Goal: Task Accomplishment & Management: Manage account settings

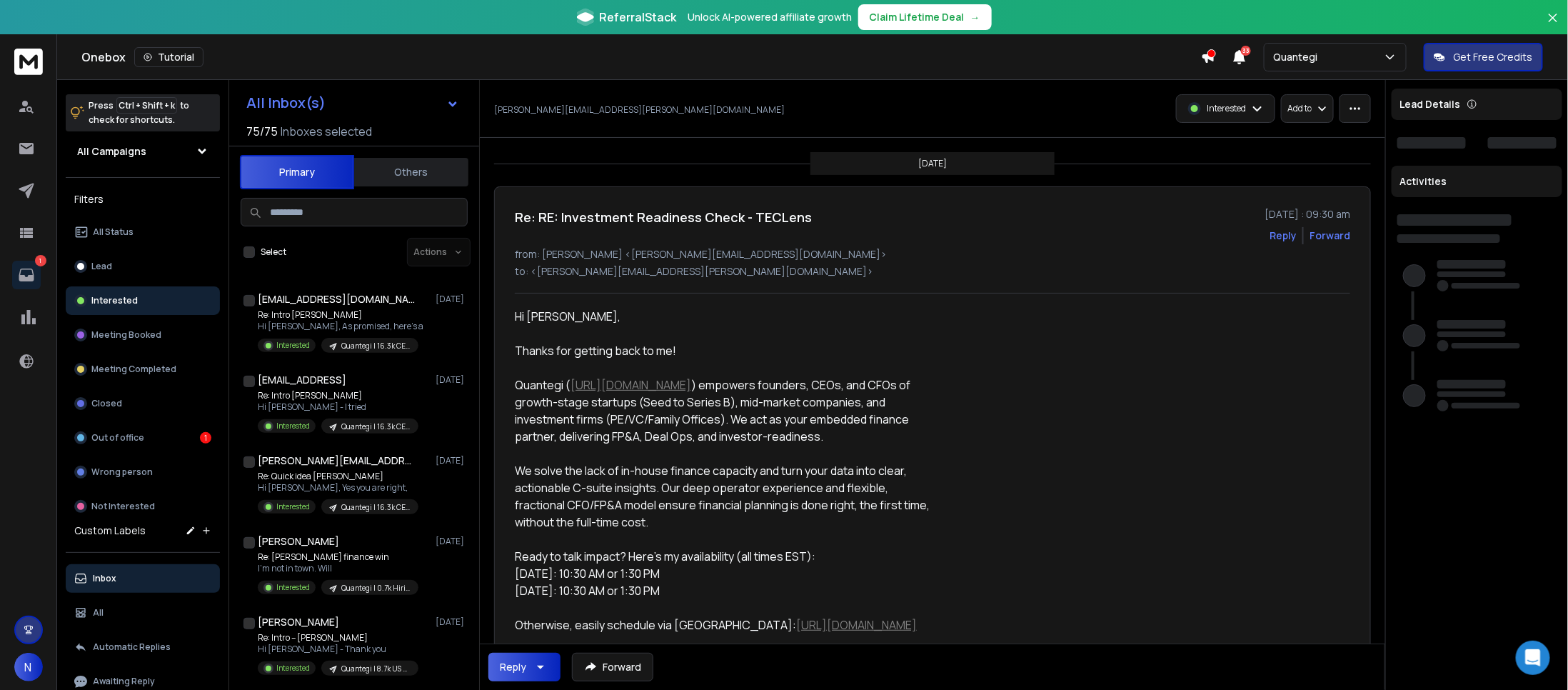
scroll to position [366, 0]
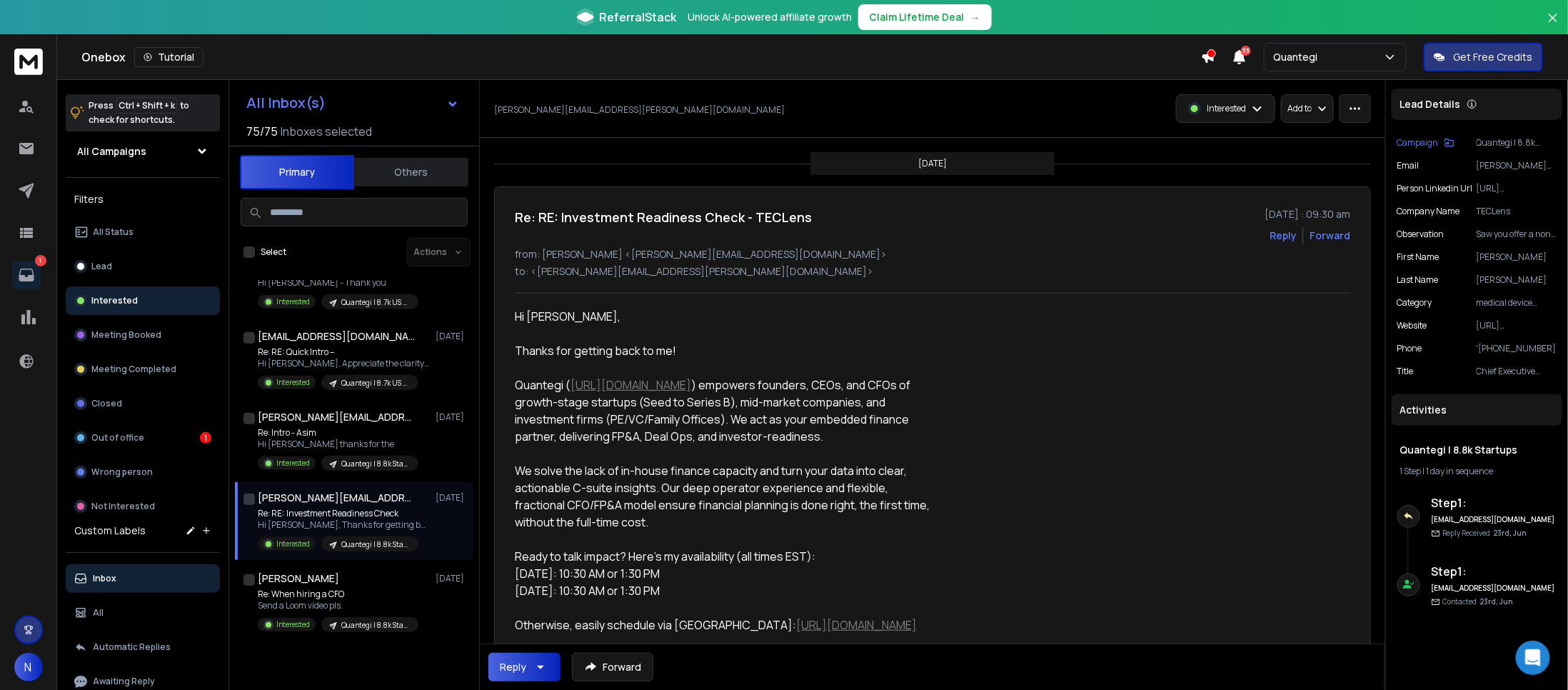
click at [1505, 346] on p "'[PHONE_NUMBER]" at bounding box center [1516, 349] width 80 height 11
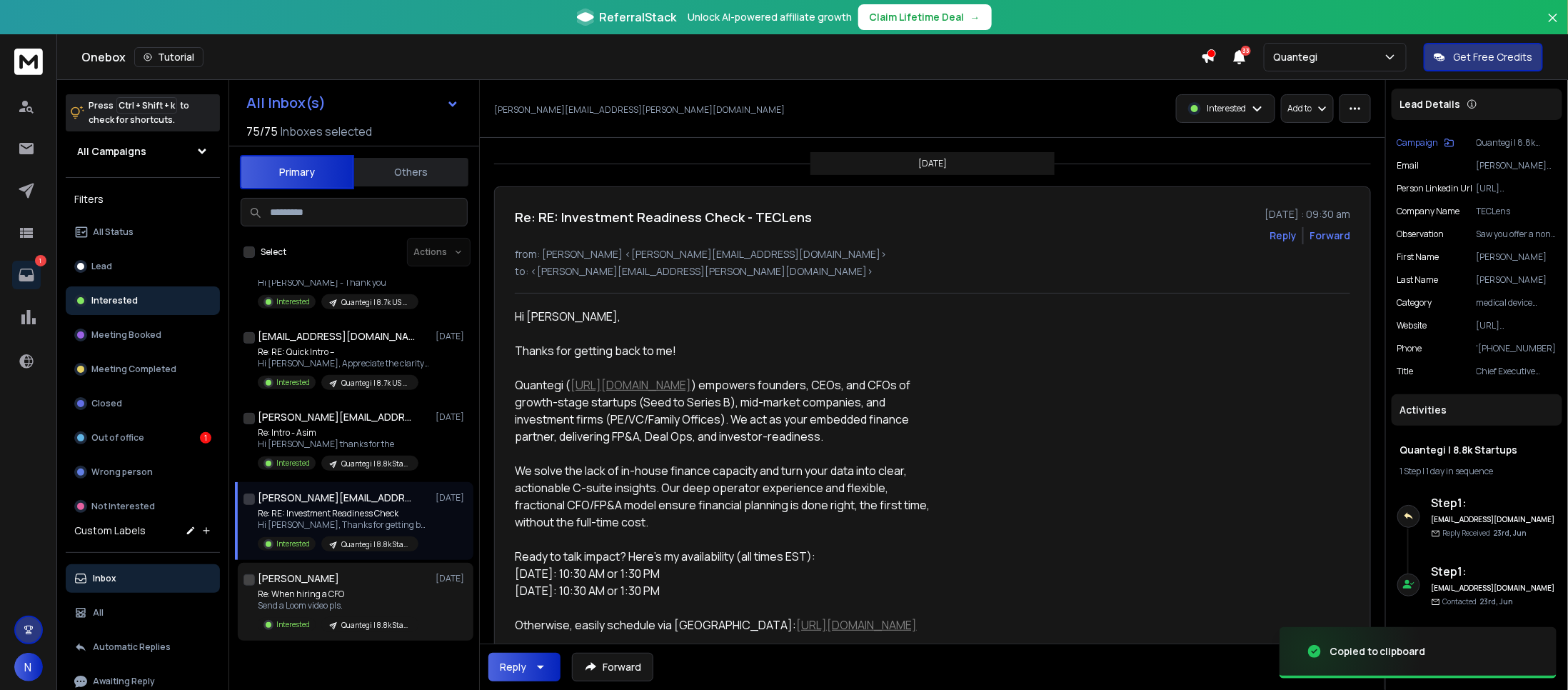
click at [362, 602] on p "Send a Loom video pls." at bounding box center [338, 605] width 161 height 11
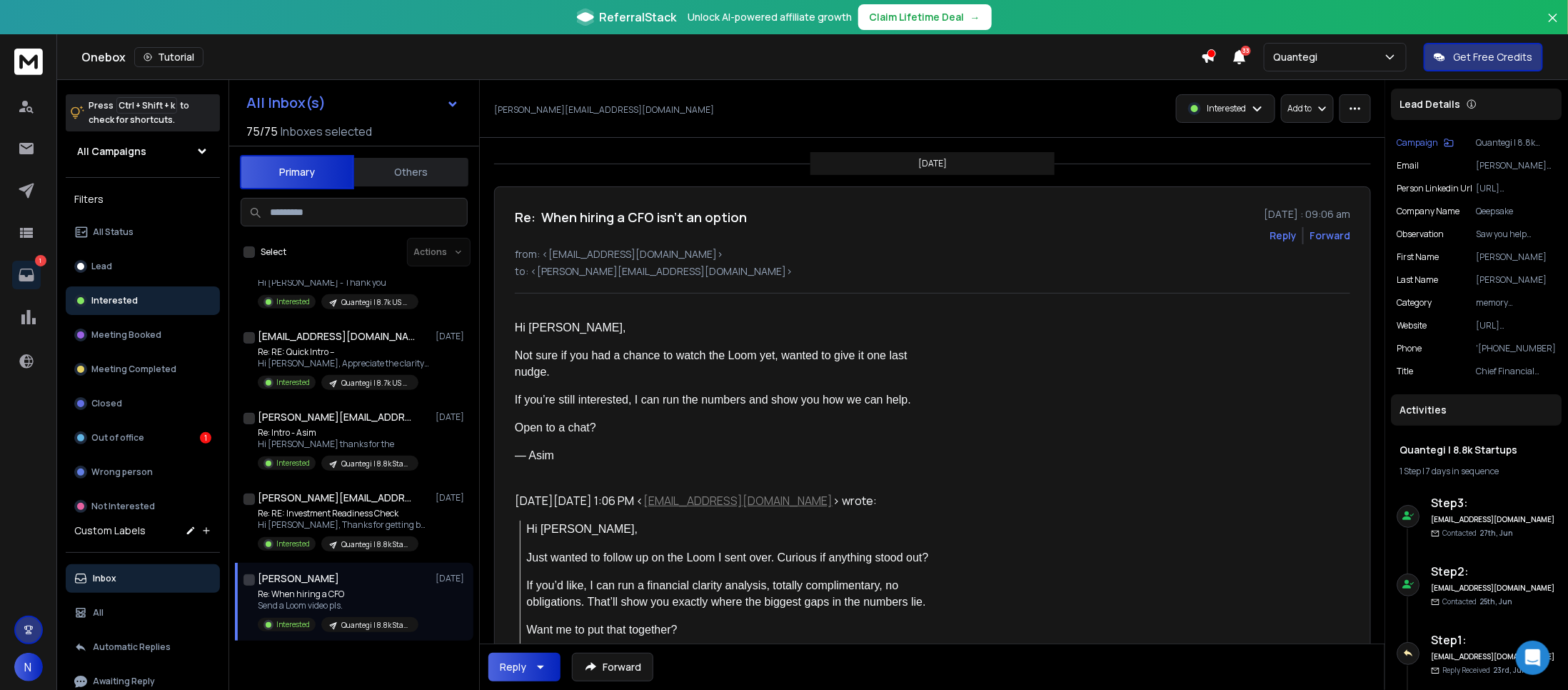
click at [1500, 349] on p "'[PHONE_NUMBER]" at bounding box center [1516, 349] width 80 height 11
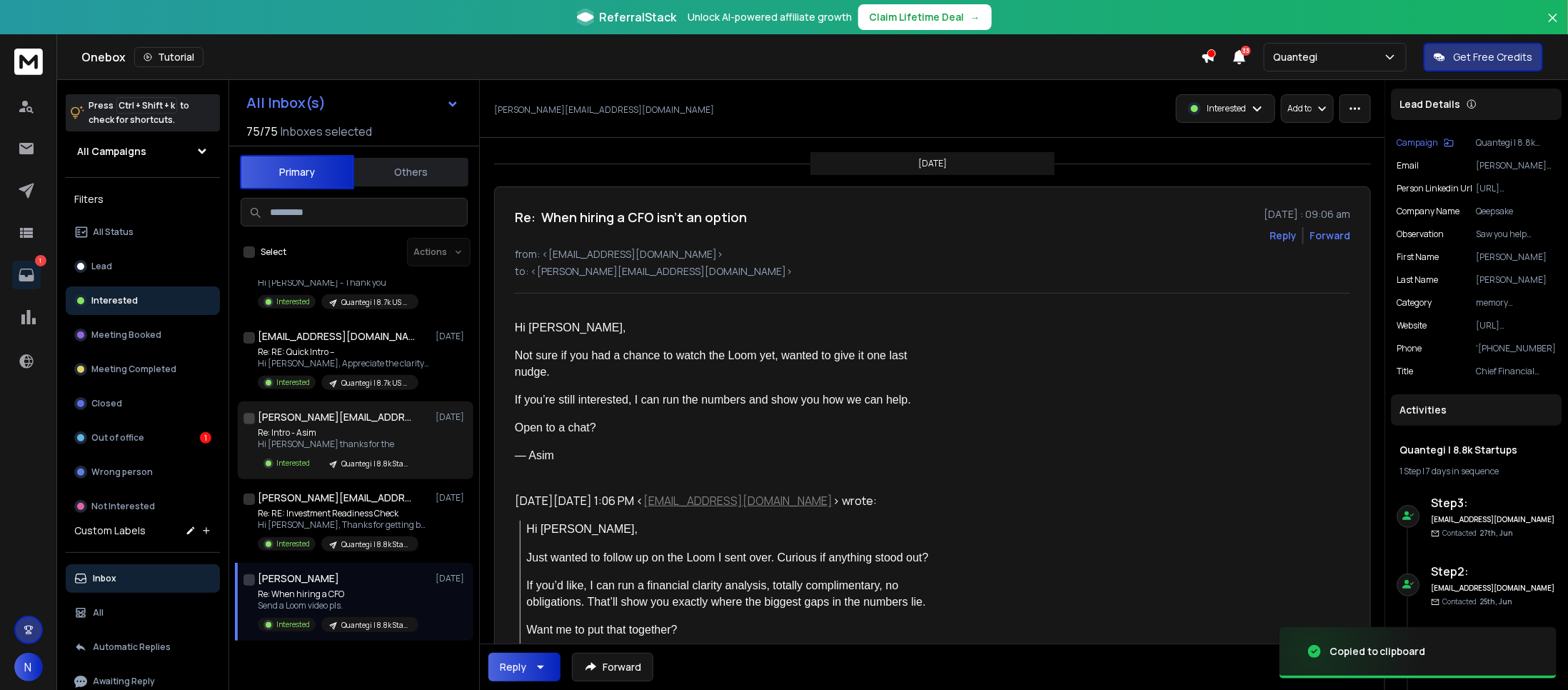
click at [356, 418] on h1 "[PERSON_NAME][EMAIL_ADDRESS][DOMAIN_NAME]" at bounding box center [336, 417] width 157 height 14
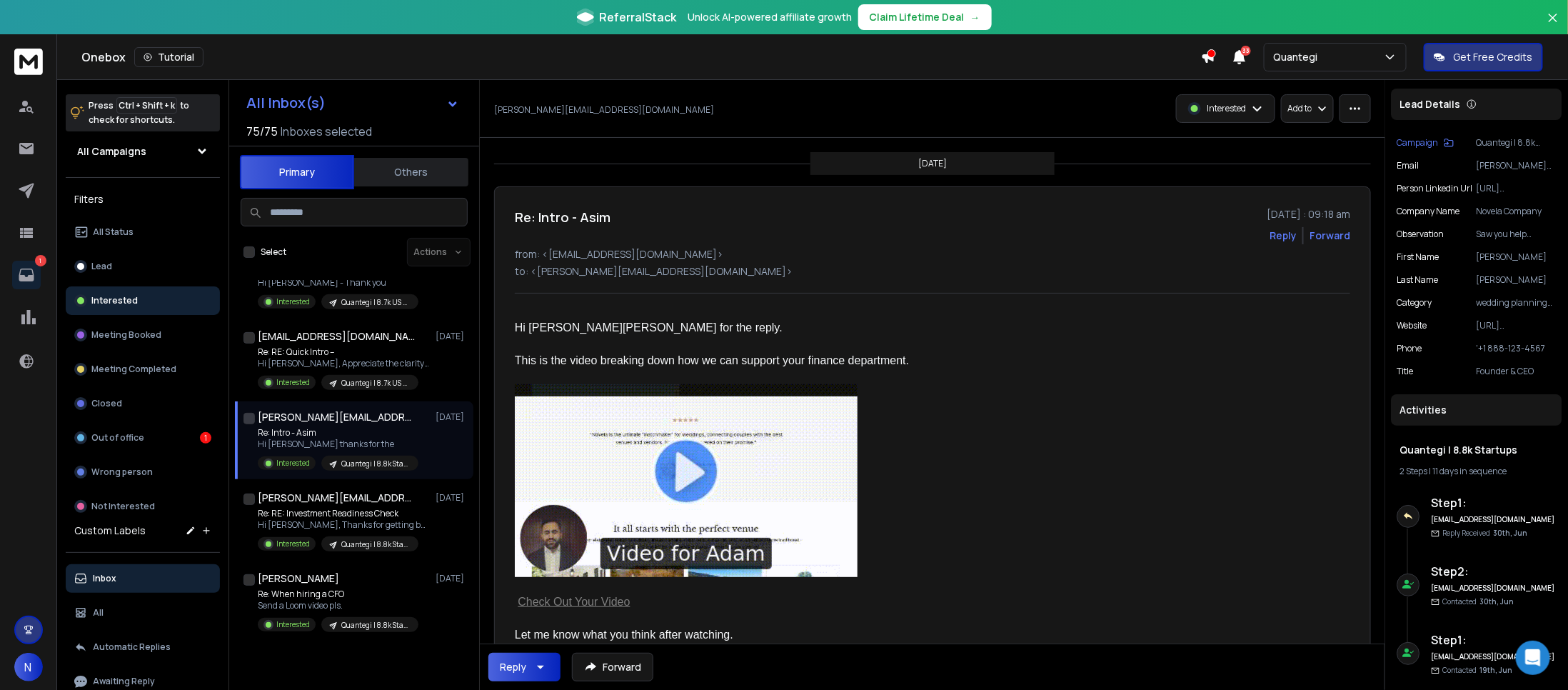
click at [1501, 353] on p "'+1 888-123-4567" at bounding box center [1516, 349] width 80 height 11
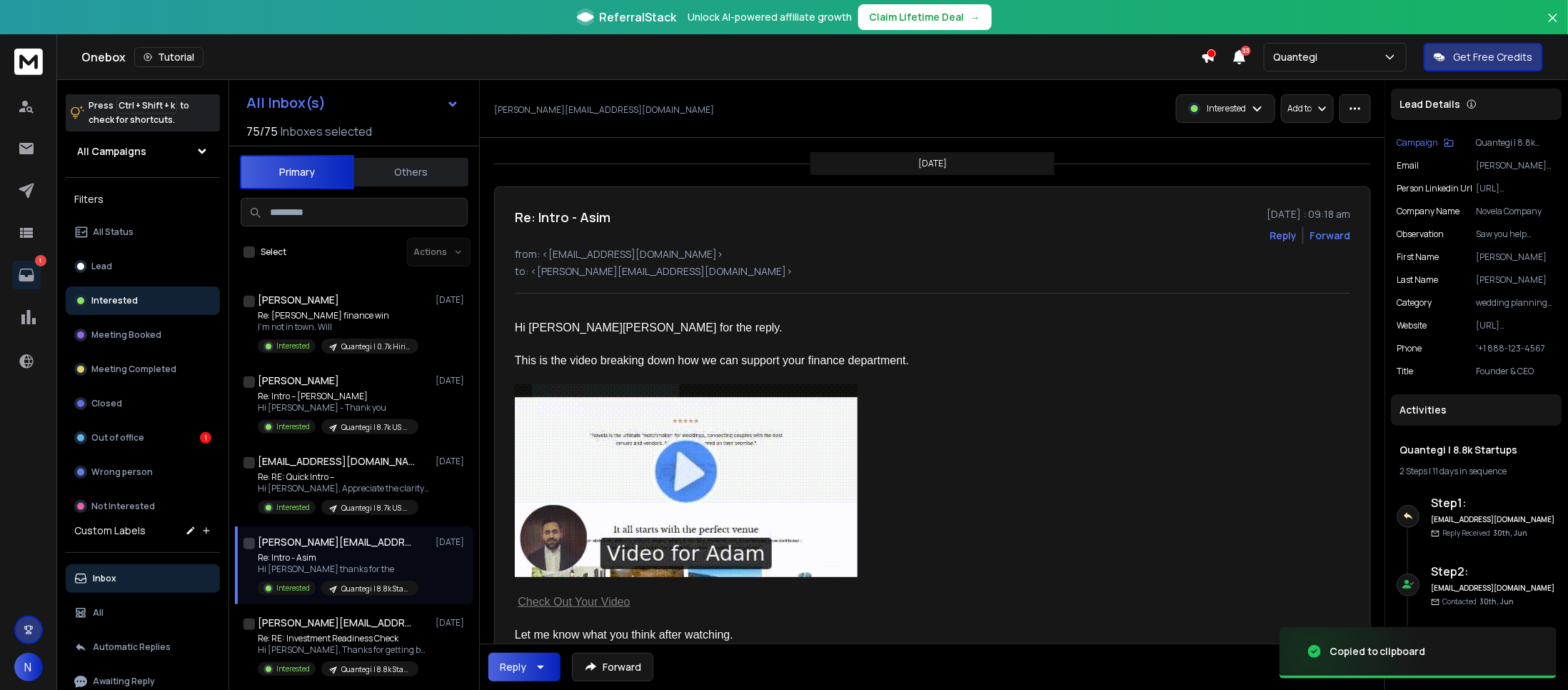
scroll to position [0, 0]
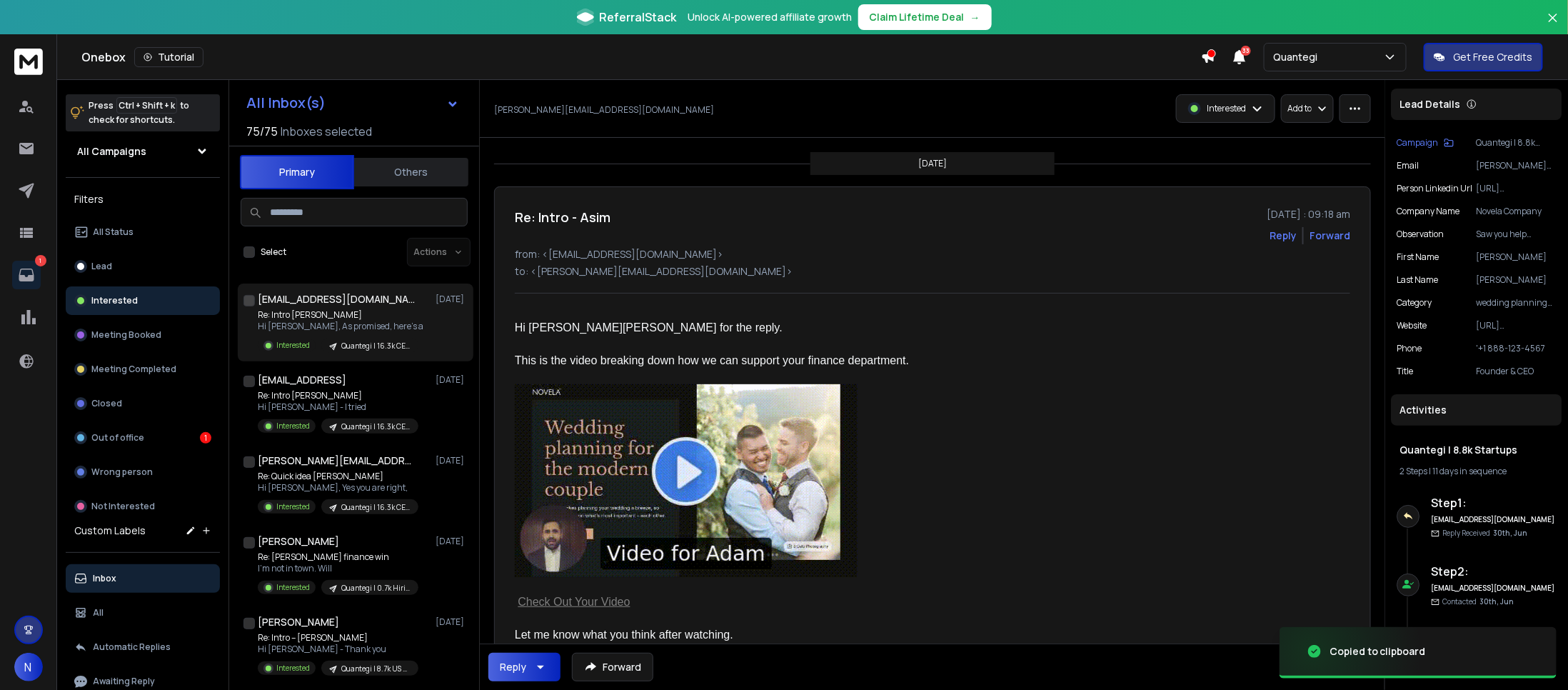
click at [387, 311] on p "Re: Intro [PERSON_NAME]" at bounding box center [340, 315] width 166 height 11
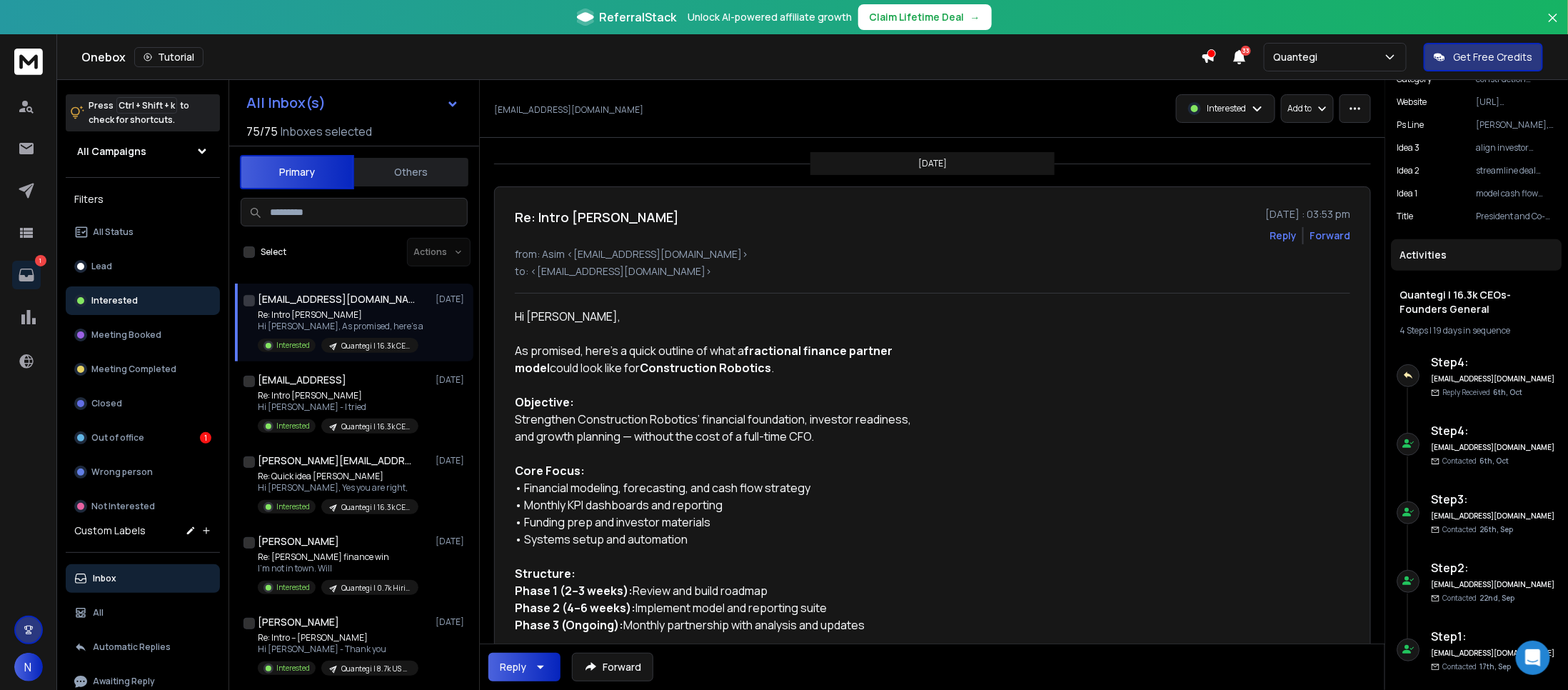
scroll to position [286, 0]
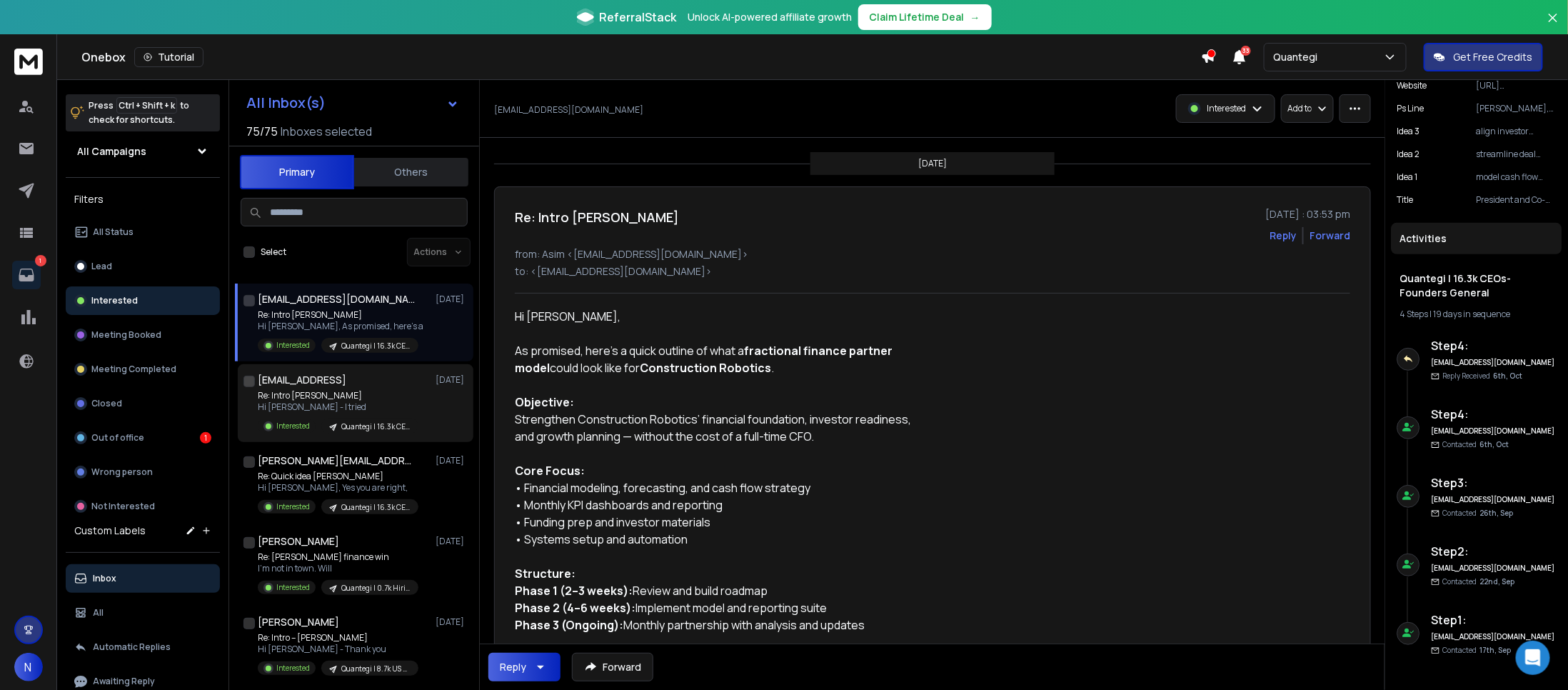
click at [403, 422] on p "Quantegi | 16.3k CEOs-Founders General" at bounding box center [376, 427] width 69 height 11
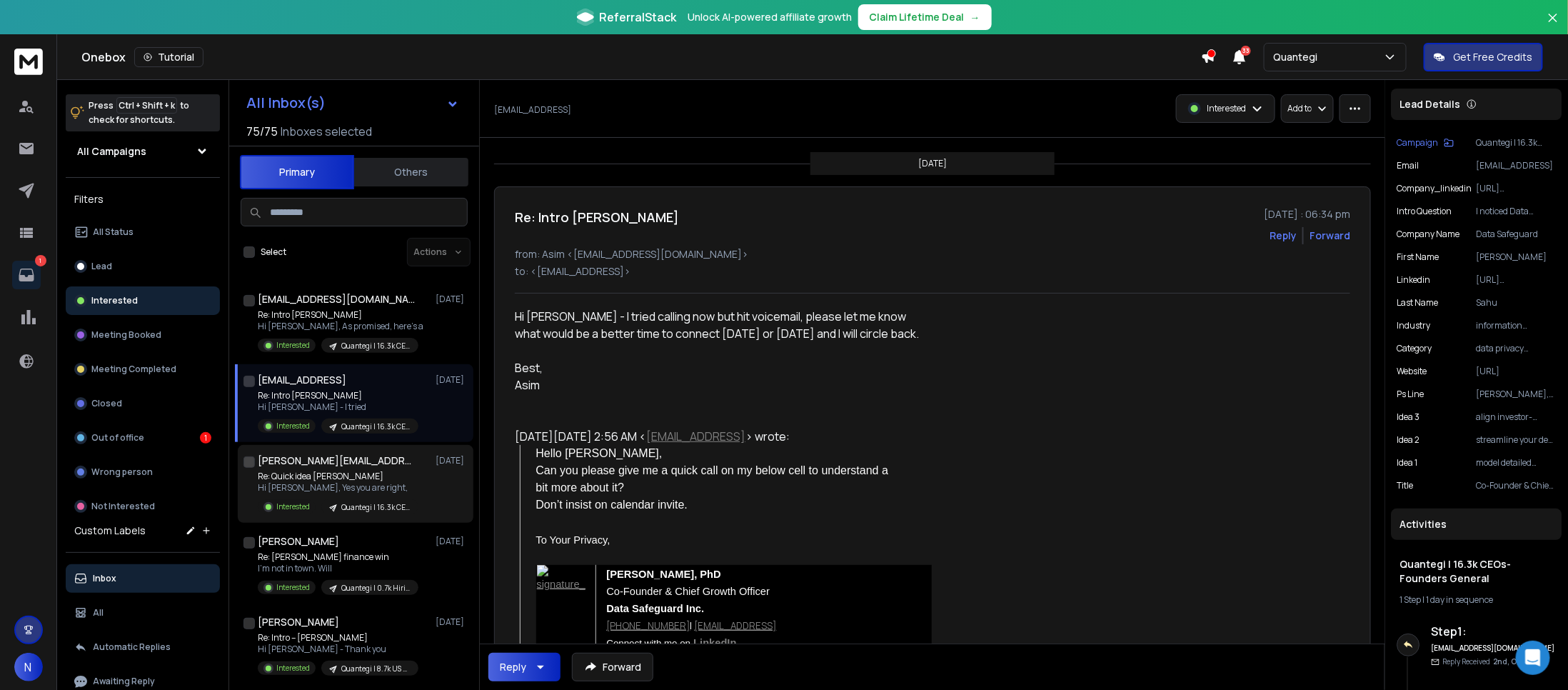
click at [332, 478] on p "Re: Quick idea [PERSON_NAME]" at bounding box center [338, 476] width 161 height 11
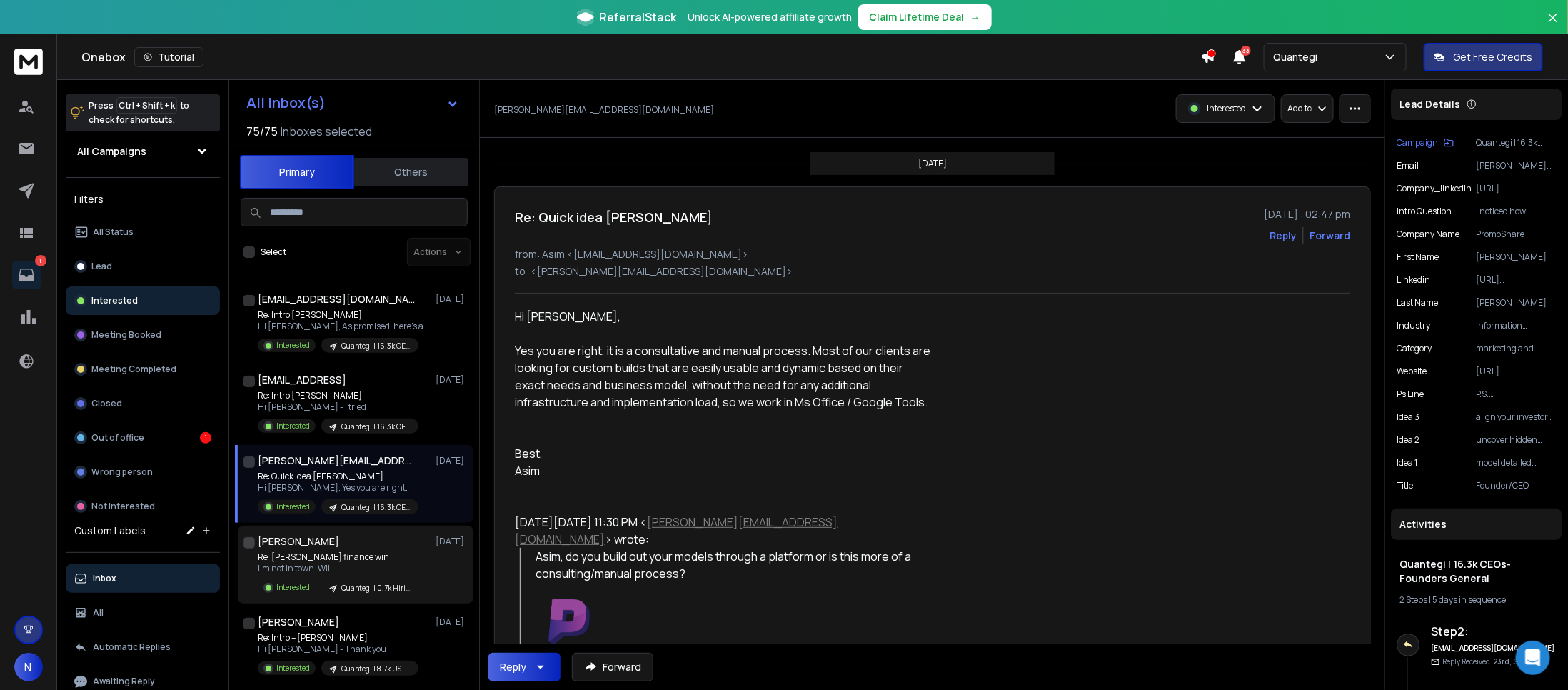
click at [317, 566] on p "I'm not in town. Will" at bounding box center [338, 568] width 161 height 11
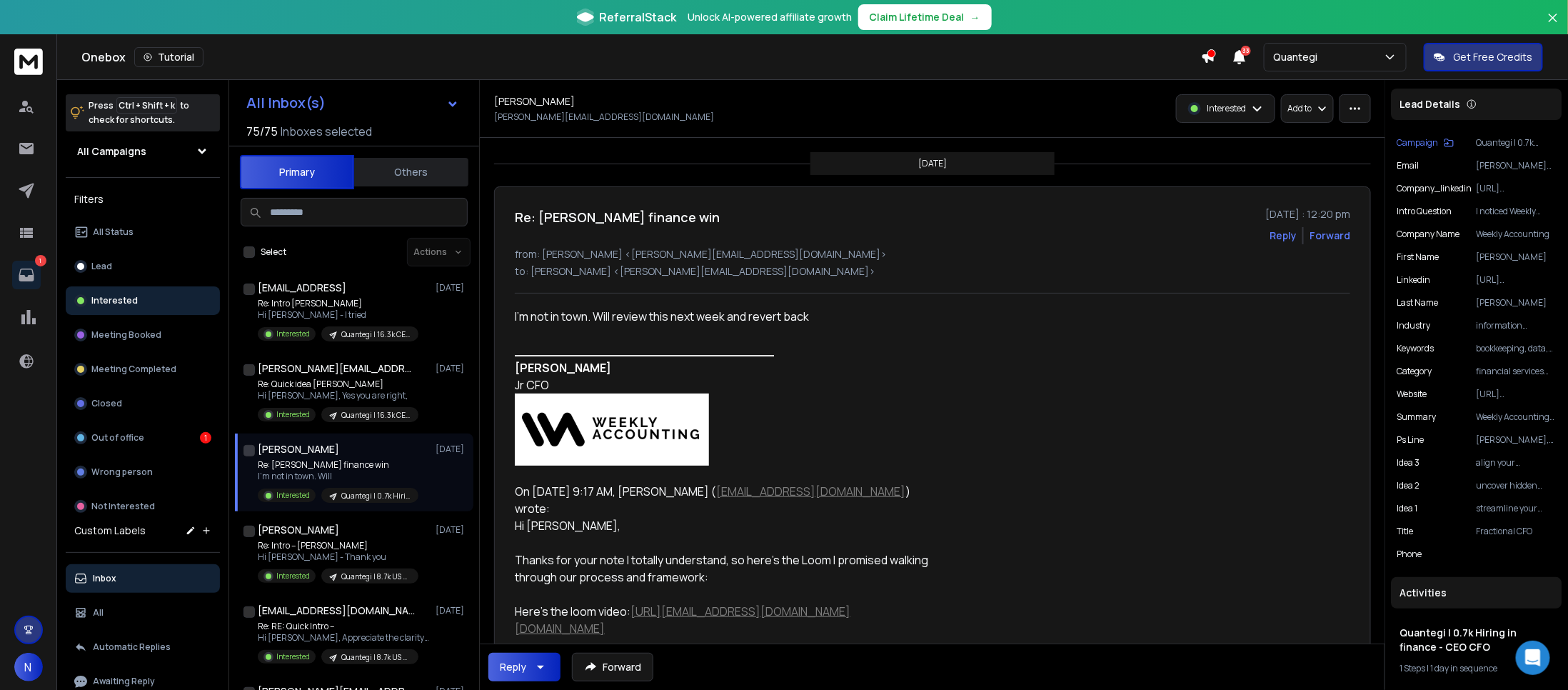
scroll to position [143, 0]
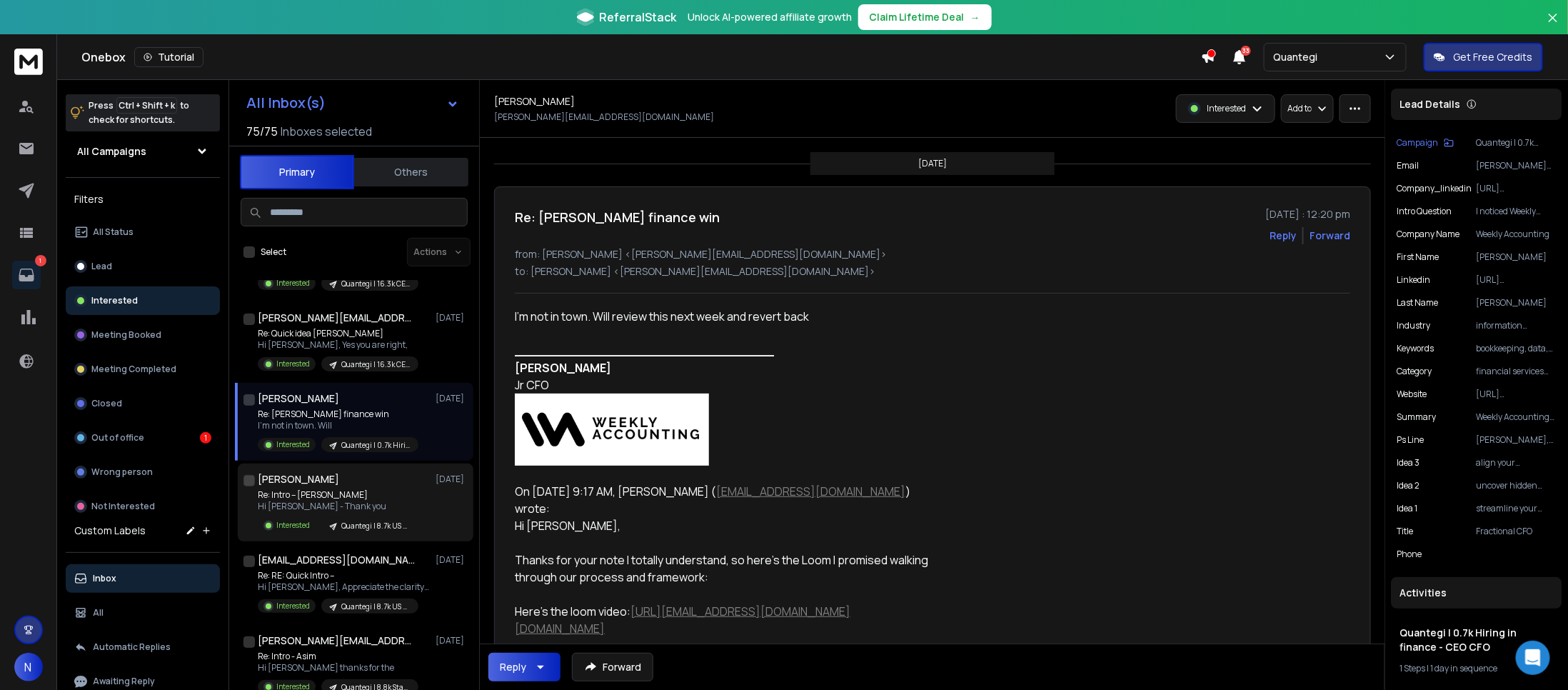
click at [376, 497] on p "Re: Intro – [PERSON_NAME]" at bounding box center [338, 495] width 161 height 11
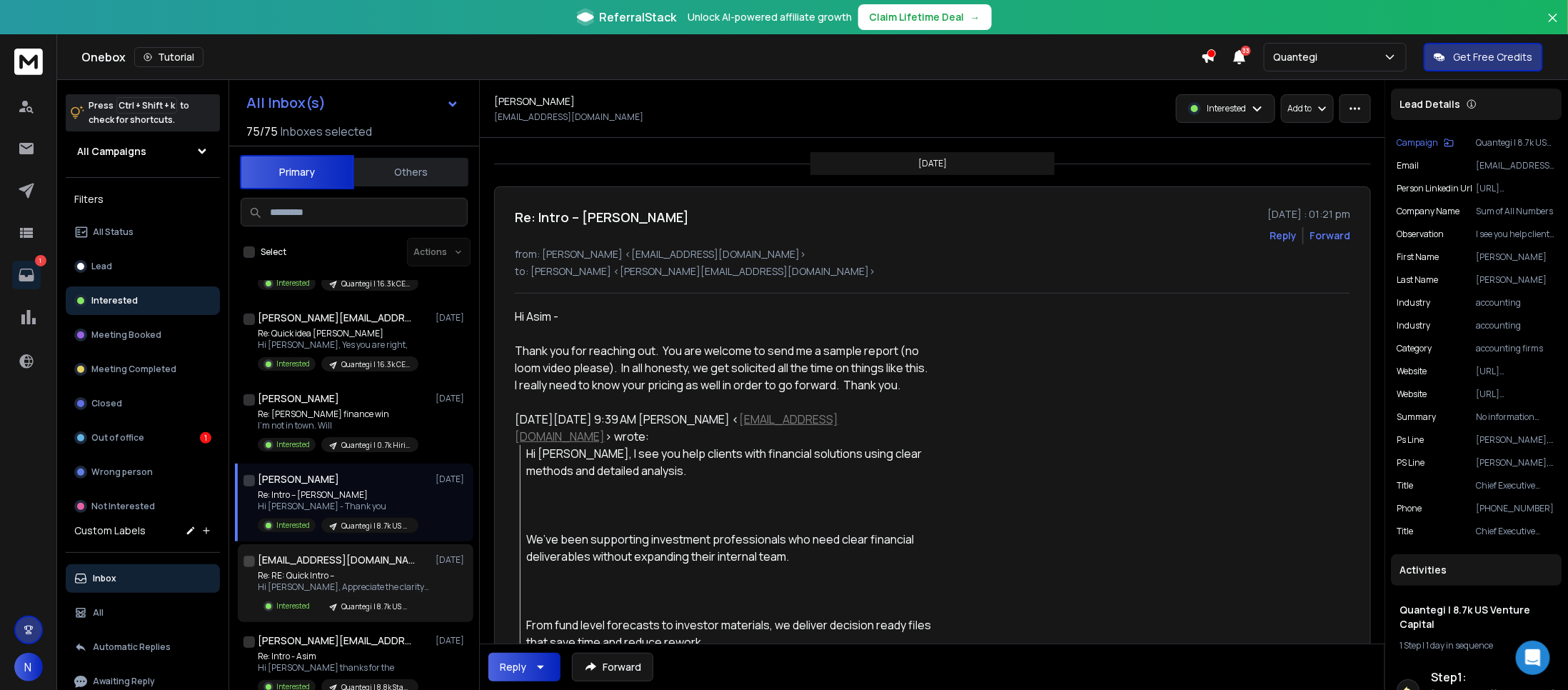
click at [365, 602] on p "Quantegi | 8.7k US Venture Capital" at bounding box center [376, 607] width 69 height 11
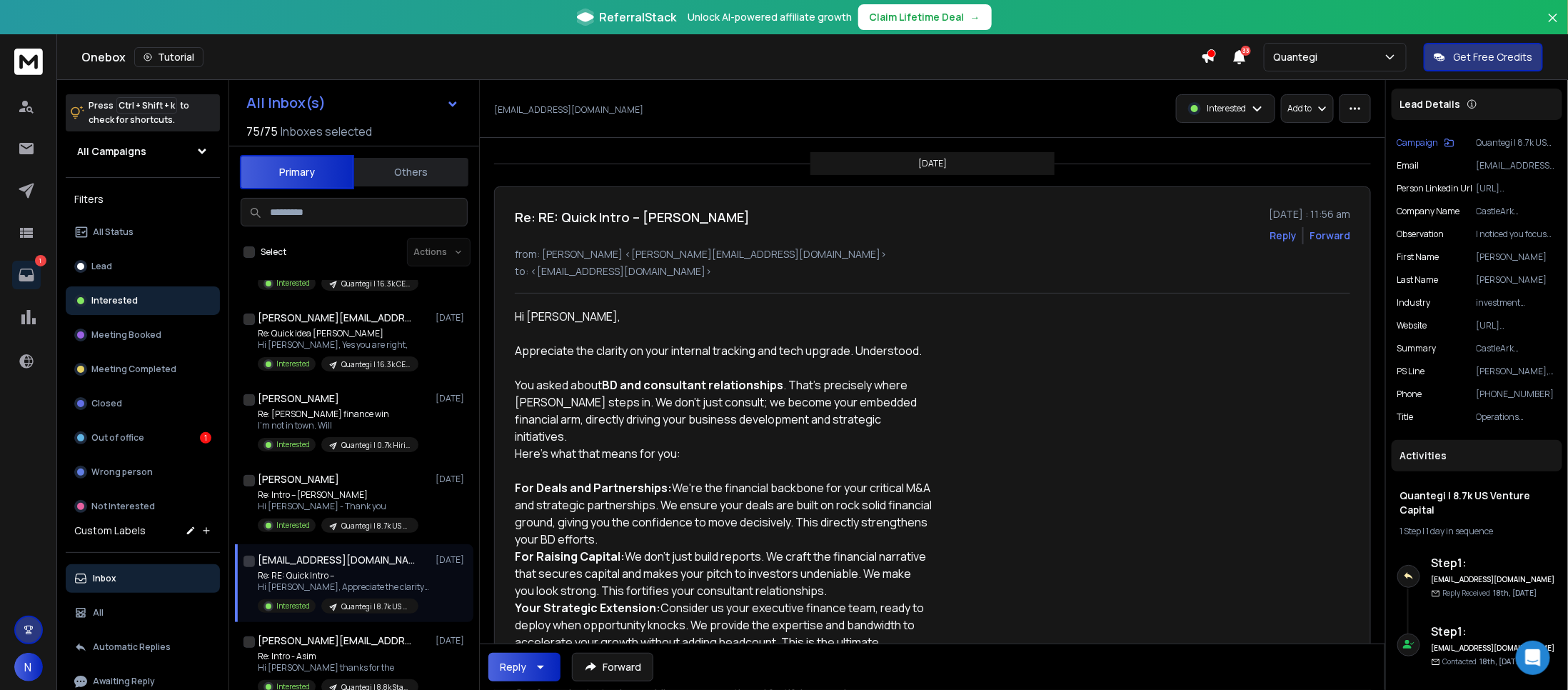
click at [1520, 392] on p "[PHONE_NUMBER]" at bounding box center [1516, 394] width 80 height 11
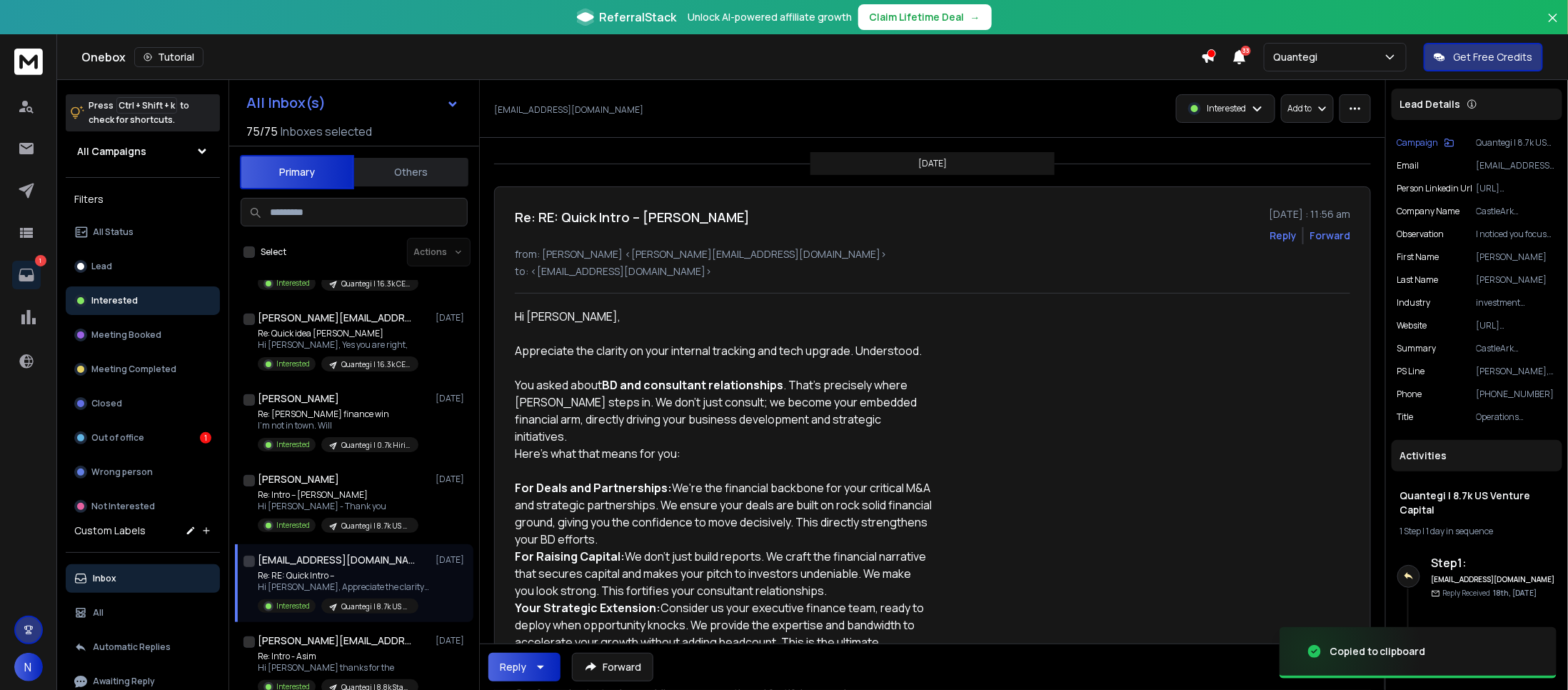
click at [1489, 313] on div "Campaign Quantegi | 8.7k US Venture Capital Email [EMAIL_ADDRESS][DOMAIN_NAME] …" at bounding box center [1476, 280] width 170 height 320
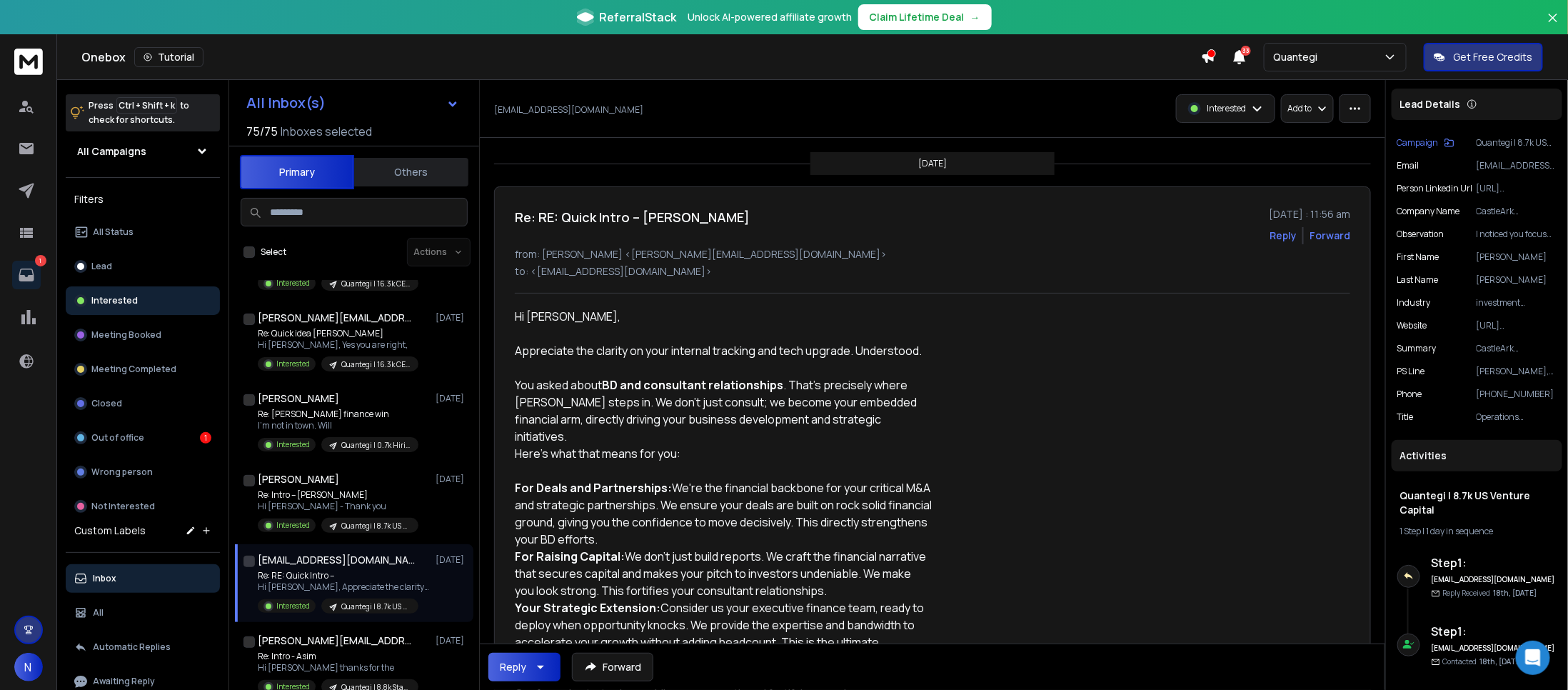
click at [1494, 309] on div "Campaign Quantegi | 8.7k US Venture Capital Email [EMAIL_ADDRESS][DOMAIN_NAME] …" at bounding box center [1476, 280] width 170 height 320
click at [1497, 306] on p "investment management" at bounding box center [1516, 303] width 80 height 11
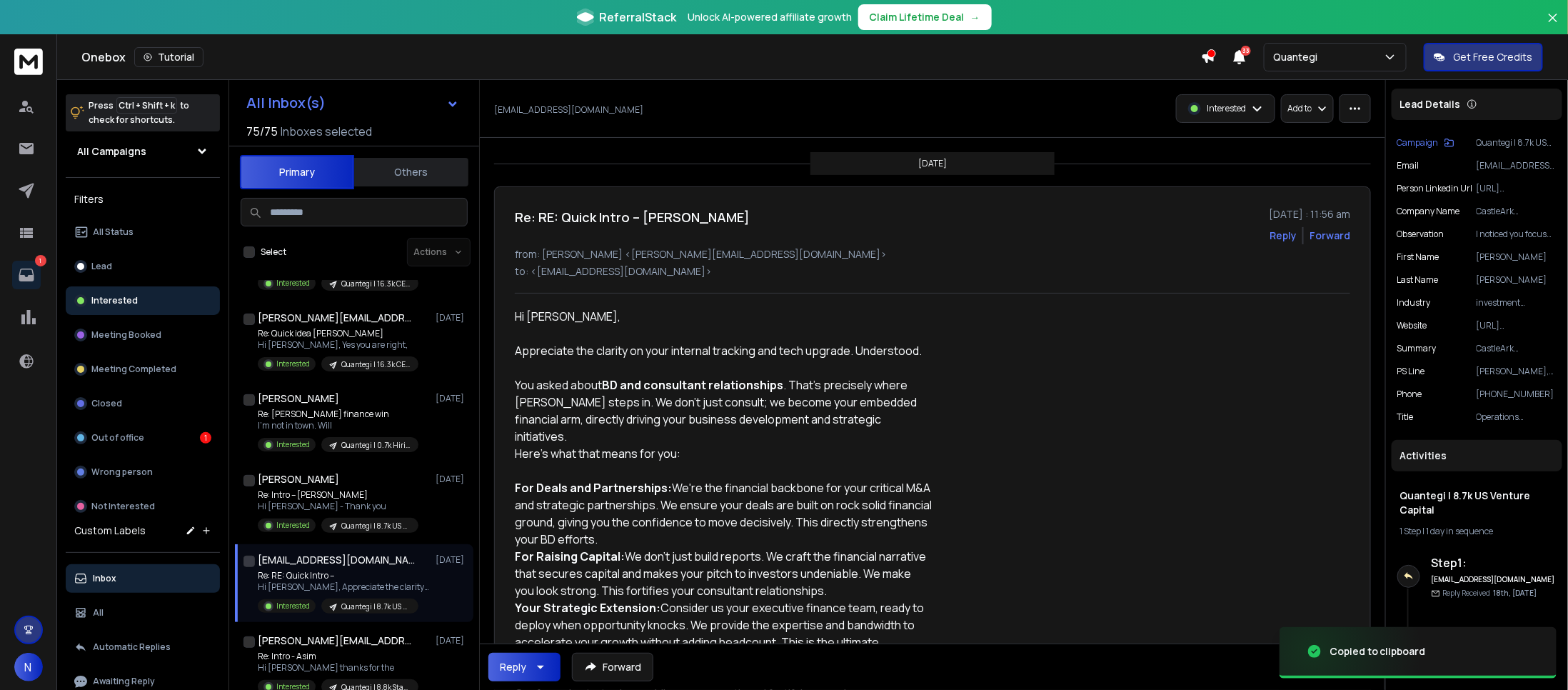
click at [1490, 392] on p "[PHONE_NUMBER]" at bounding box center [1516, 394] width 80 height 11
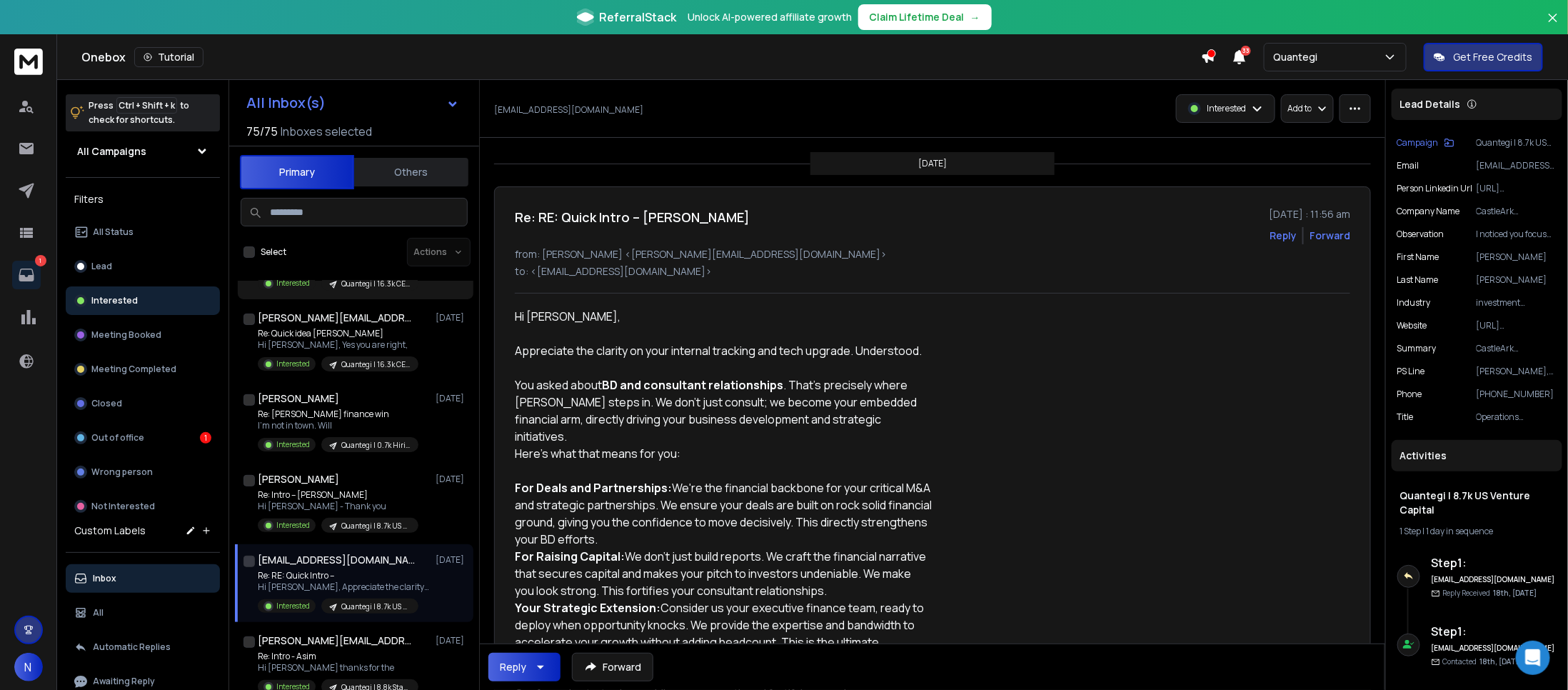
scroll to position [0, 0]
